Goal: Find contact information: Find contact information

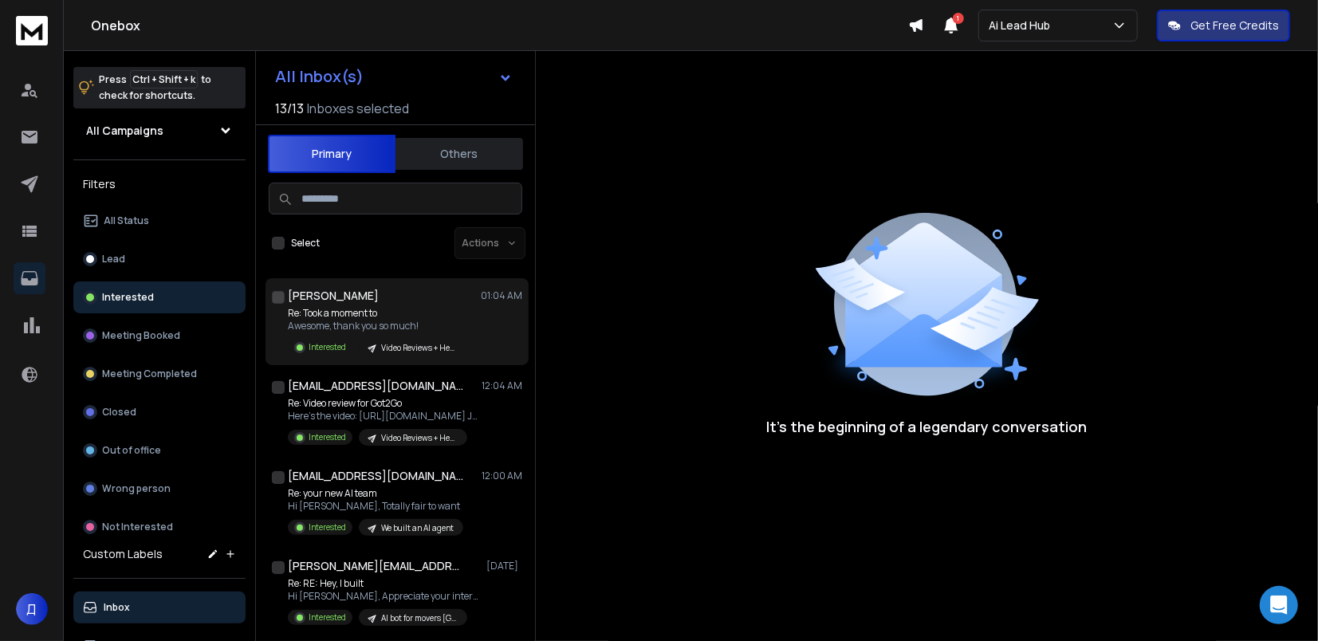
click at [418, 320] on p "Awesome, thank you so much!" at bounding box center [377, 326] width 179 height 13
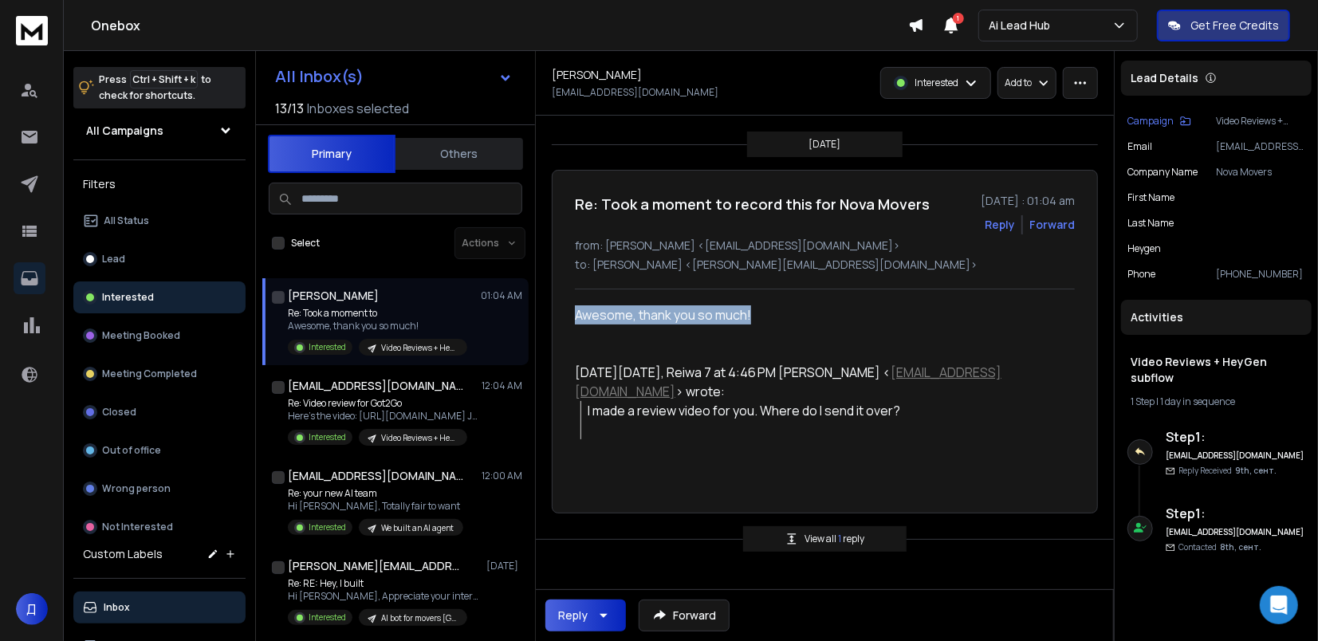
drag, startPoint x: 779, startPoint y: 313, endPoint x: 545, endPoint y: 314, distance: 234.4
click at [545, 314] on div "[DATE] Re: Took a moment to record this for Nova Movers [DATE] : 01:04 am Reply…" at bounding box center [825, 323] width 578 height 382
click at [574, 314] on div "Re: Took a moment to record this for Nova Movers [DATE] : 01:04 am Reply Forwar…" at bounding box center [825, 342] width 546 height 344
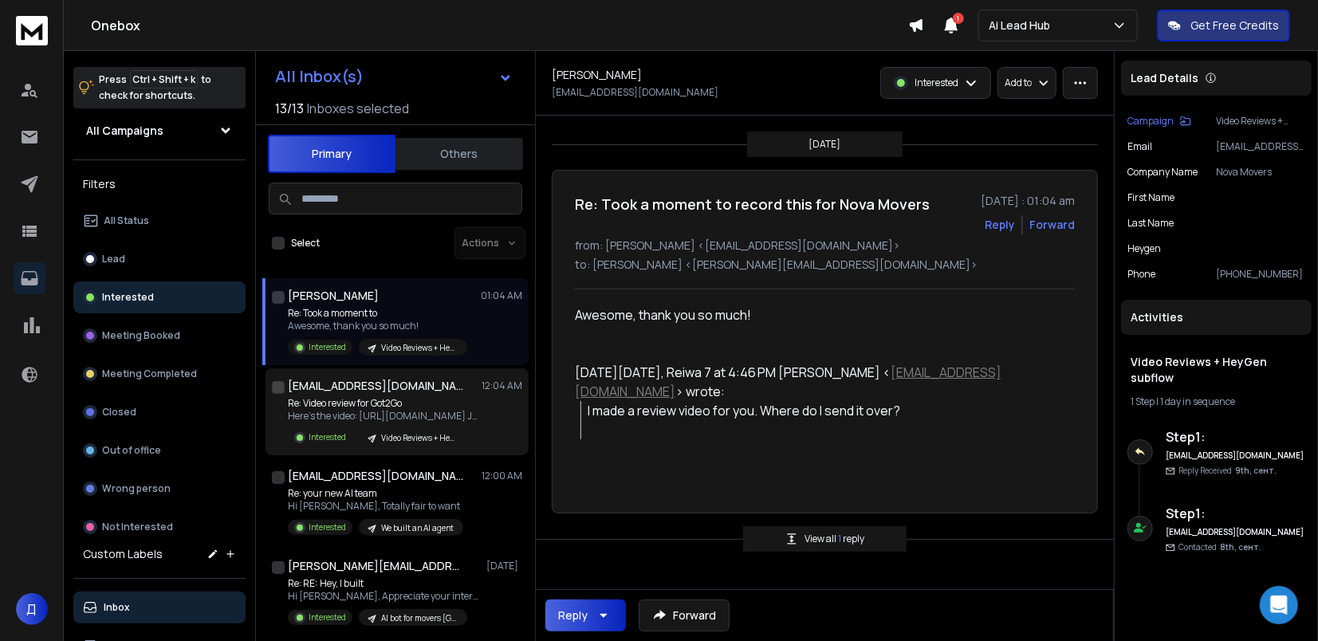
click at [427, 403] on p "Re: Video review for Got2Go" at bounding box center [383, 403] width 191 height 13
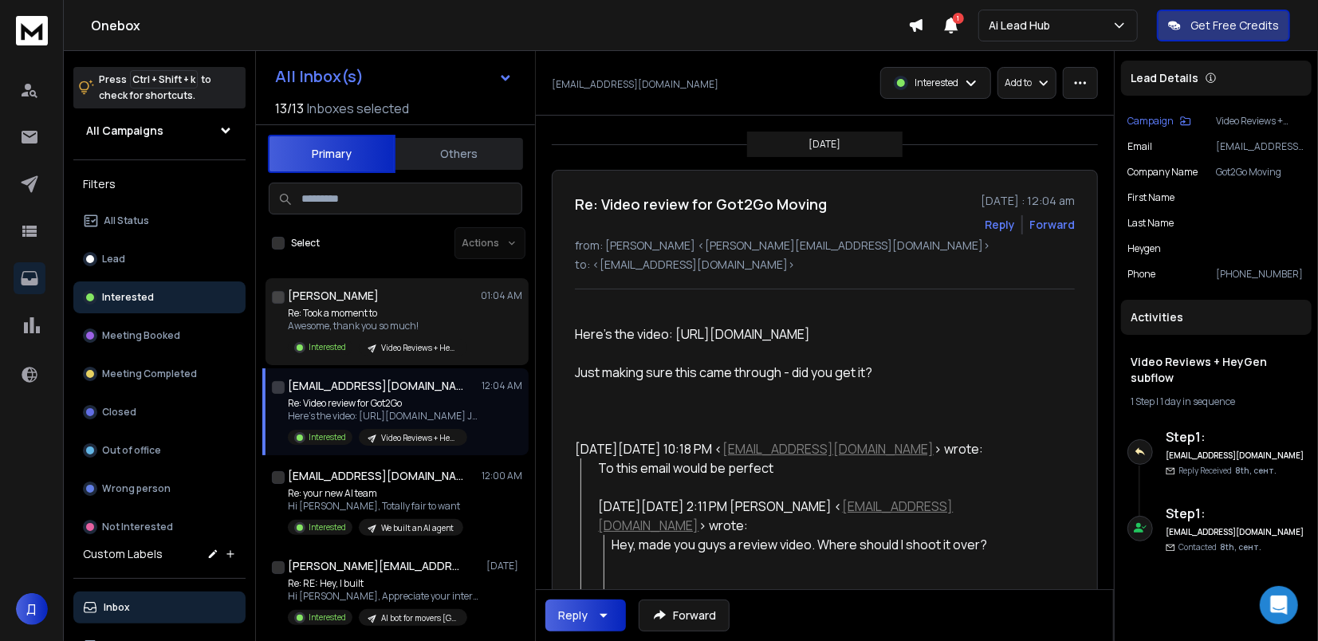
click at [336, 317] on p "Re: Took a moment to" at bounding box center [377, 313] width 179 height 13
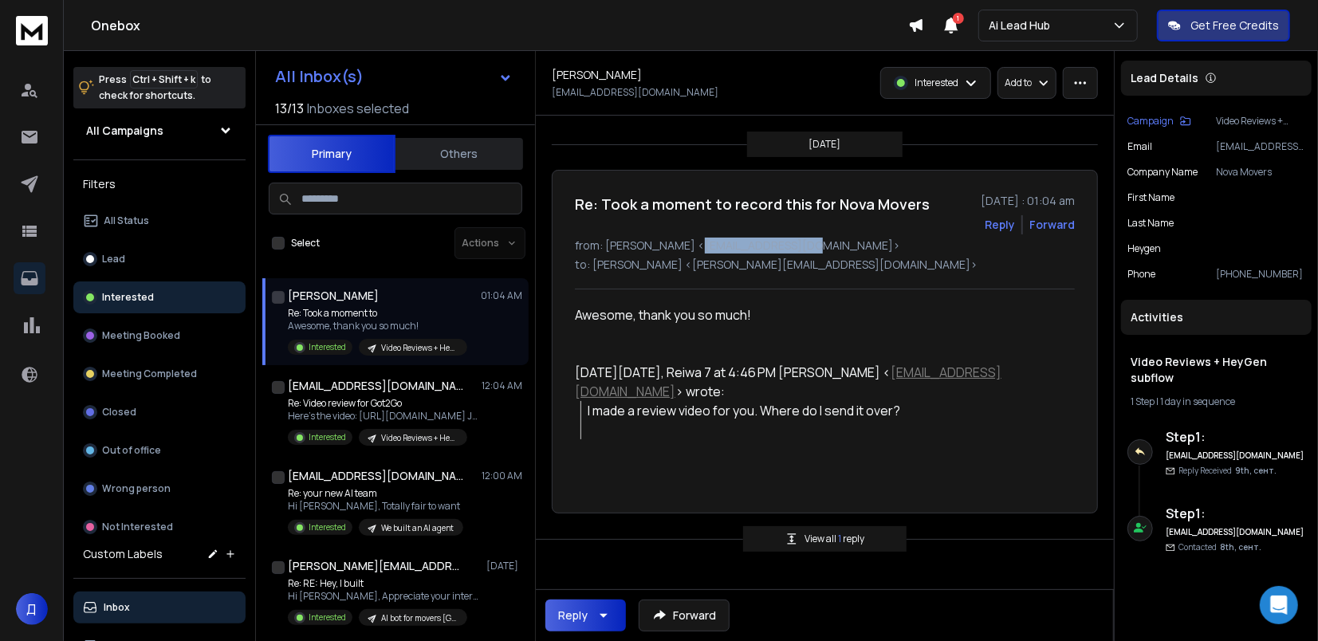
drag, startPoint x: 796, startPoint y: 246, endPoint x: 679, endPoint y: 246, distance: 117.2
click at [679, 246] on p "from: [PERSON_NAME] <[EMAIL_ADDRESS][DOMAIN_NAME]>" at bounding box center [825, 246] width 500 height 16
click at [680, 247] on p "from: [PERSON_NAME] <[EMAIL_ADDRESS][DOMAIN_NAME]>" at bounding box center [825, 246] width 500 height 16
drag, startPoint x: 677, startPoint y: 248, endPoint x: 794, endPoint y: 245, distance: 117.2
click at [794, 245] on p "from: [PERSON_NAME] <[EMAIL_ADDRESS][DOMAIN_NAME]>" at bounding box center [825, 246] width 500 height 16
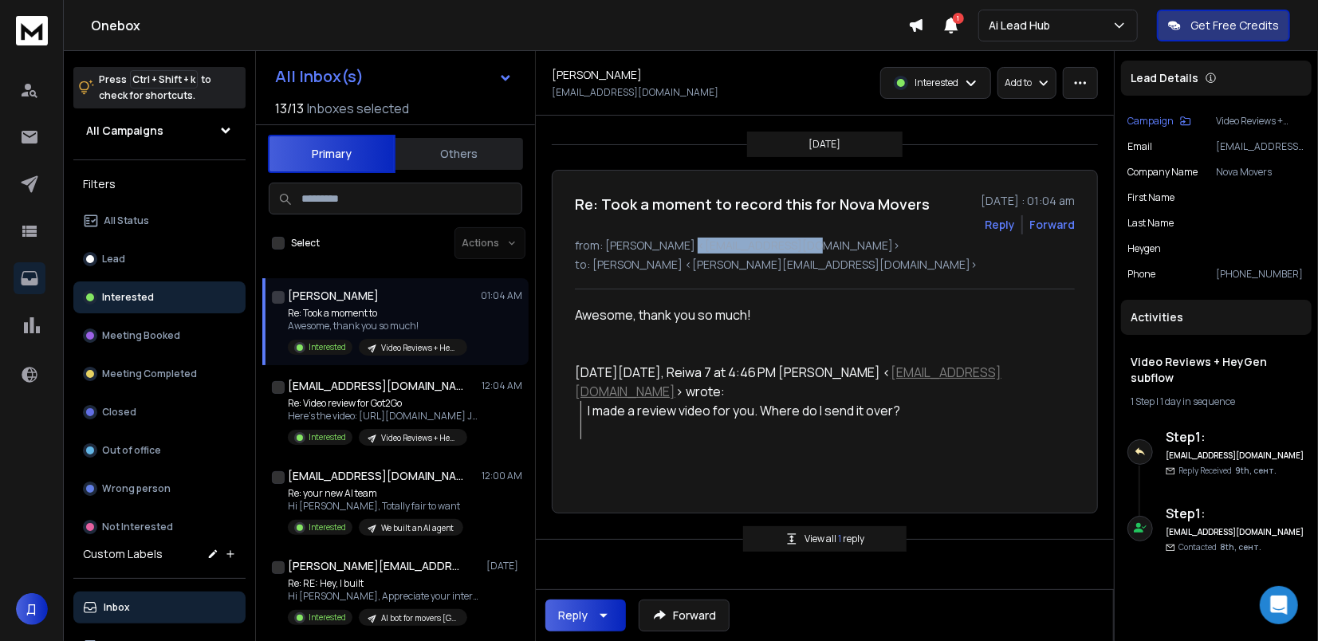
copy p "[EMAIL_ADDRESS][DOMAIN_NAME]"
